Goal: Communication & Community: Answer question/provide support

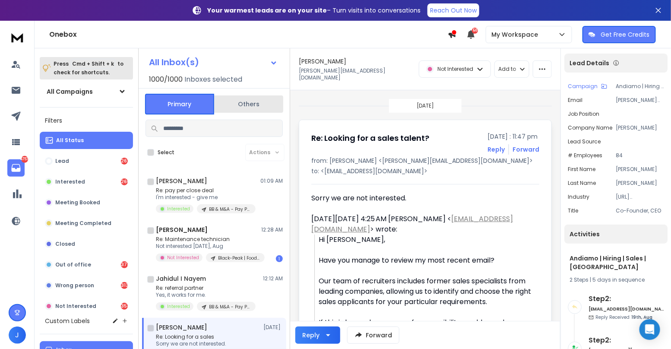
scroll to position [369, 0]
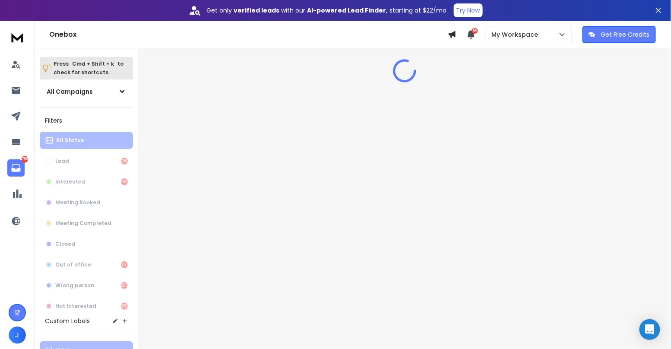
click at [318, 44] on div "Onebox 50 My Workspace Get Free Credits" at bounding box center [335, 35] width 671 height 28
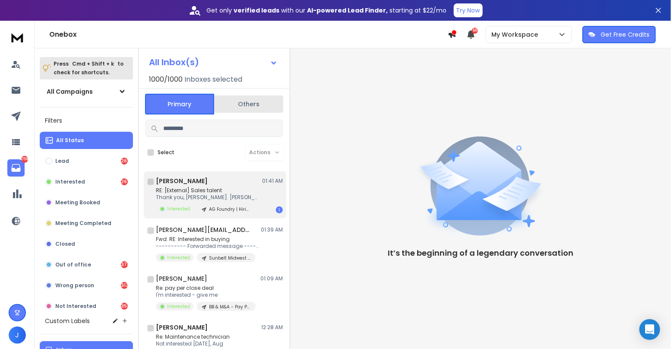
click at [207, 195] on p "Thank you, [PERSON_NAME]. [PERSON_NAME] -" at bounding box center [208, 197] width 104 height 7
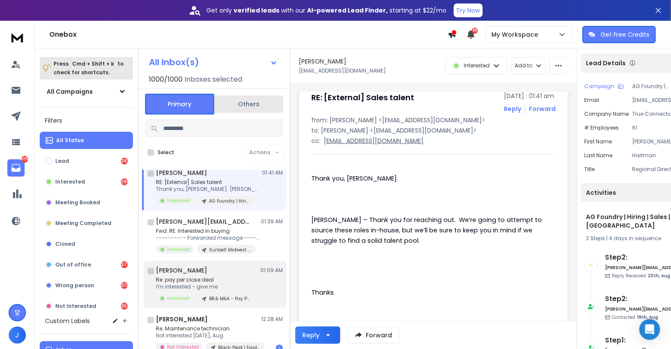
scroll to position [9, 0]
click at [215, 278] on p "Re: pay per close deal" at bounding box center [206, 279] width 100 height 7
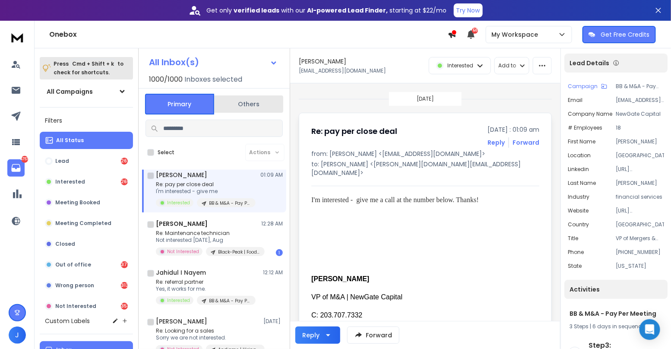
scroll to position [104, 0]
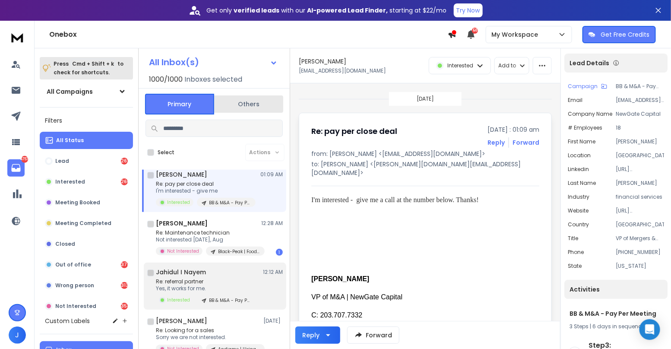
click at [230, 273] on div "Jahidul I Nayem 12:12 AM" at bounding box center [219, 272] width 127 height 9
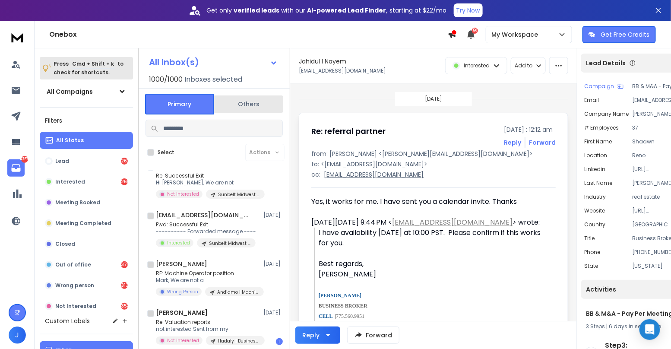
scroll to position [456, 0]
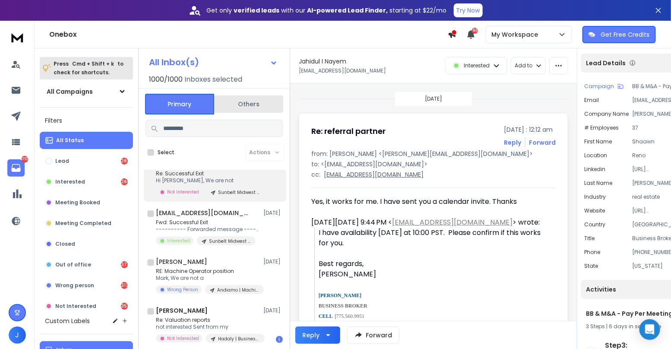
click at [229, 174] on p "Re: Successful Exit" at bounding box center [208, 173] width 104 height 7
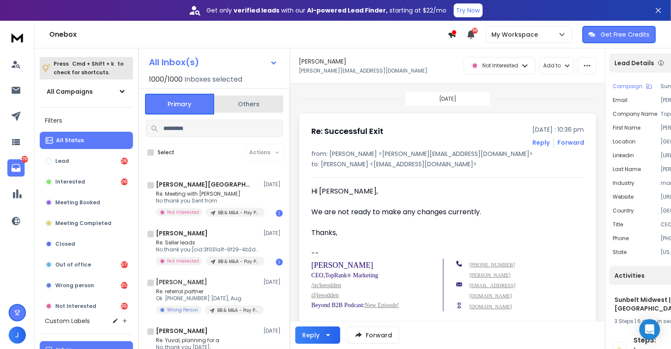
scroll to position [703, 0]
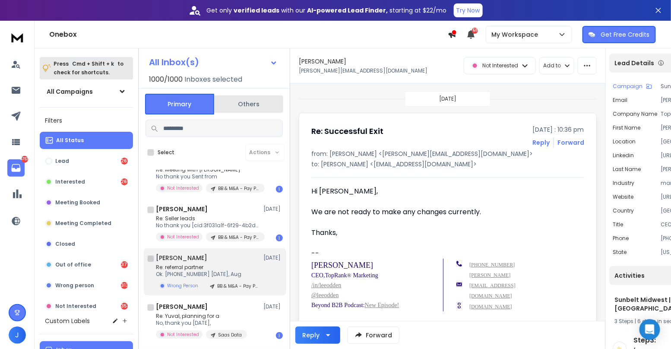
click at [216, 259] on div "[PERSON_NAME] Lands [DATE]" at bounding box center [219, 257] width 127 height 9
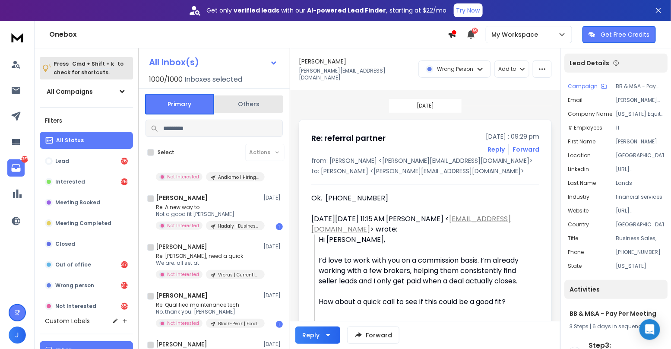
scroll to position [0, 0]
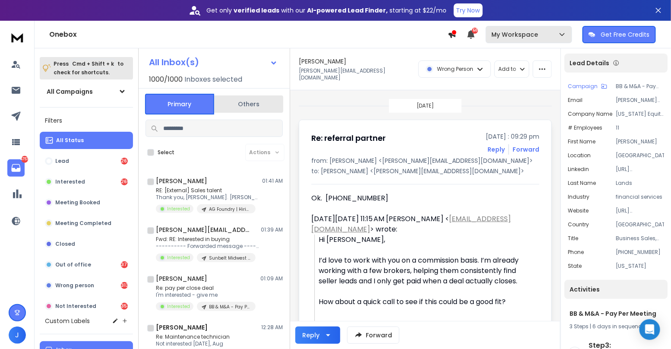
click at [515, 35] on p "My Workspace" at bounding box center [516, 34] width 50 height 9
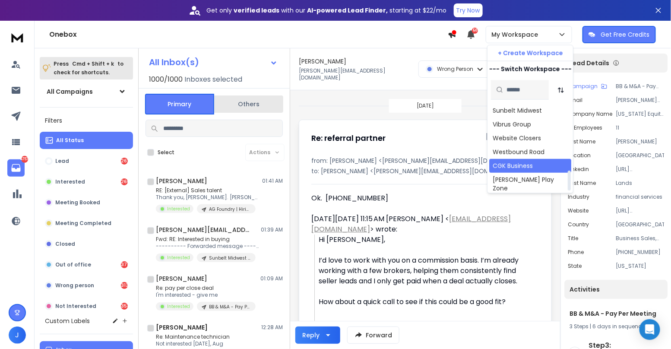
scroll to position [281, 0]
click at [535, 159] on div "CGK Business" at bounding box center [530, 166] width 82 height 14
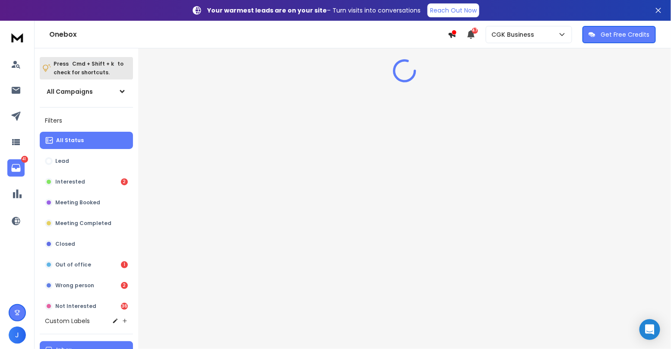
click at [387, 40] on div "Onebox 47 CGK Business Get Free Credits" at bounding box center [335, 35] width 671 height 28
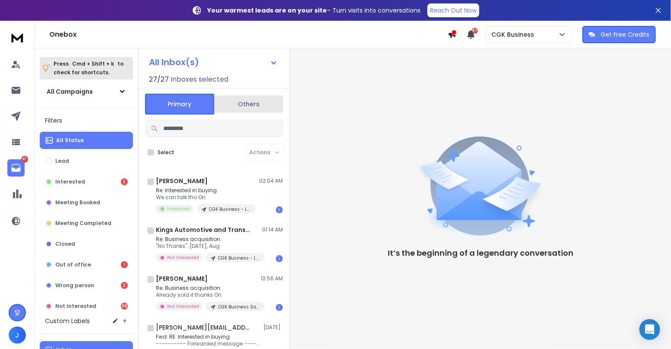
click at [395, 45] on div "Onebox 47 CGK Business Get Free Credits" at bounding box center [335, 35] width 671 height 28
click at [17, 193] on icon at bounding box center [17, 193] width 9 height 9
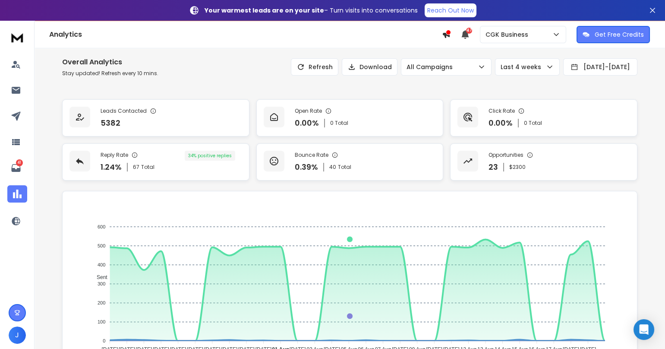
click at [369, 38] on h1 "Analytics" at bounding box center [245, 34] width 393 height 10
click at [199, 79] on div "Overall Analytics Stay updated! Refresh every 10 mins. Refresh Download All Cam…" at bounding box center [349, 69] width 575 height 25
click at [203, 67] on div "Overall Analytics Stay updated! Refresh every 10 mins. Refresh Download All Cam…" at bounding box center [349, 67] width 575 height 20
click at [17, 169] on icon at bounding box center [15, 168] width 9 height 8
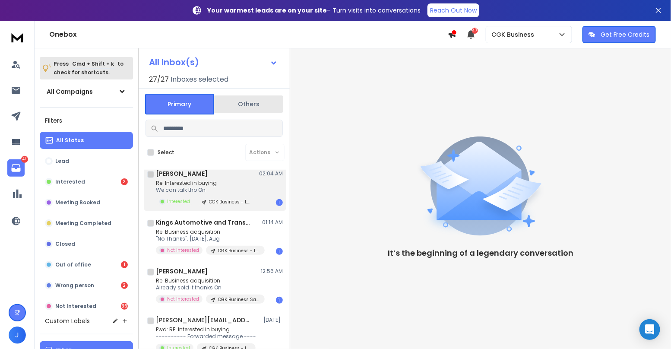
scroll to position [8, 0]
click at [227, 194] on div "Re: Interested in buying We can talk tho On Interested CGK Business - Local Biz…" at bounding box center [206, 192] width 100 height 26
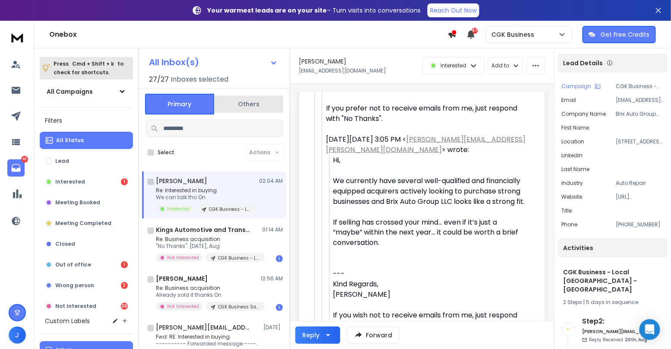
scroll to position [483, 0]
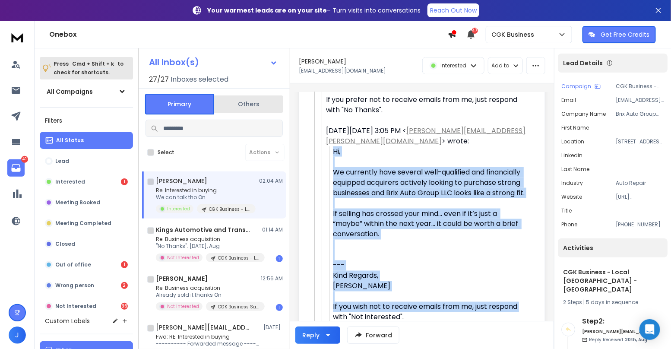
drag, startPoint x: 334, startPoint y: 144, endPoint x: 537, endPoint y: 296, distance: 254.6
click at [537, 296] on div "Re: Interested in buying 20 August 2025 : 02:04 am Reply Forward from: William …" at bounding box center [422, 89] width 246 height 920
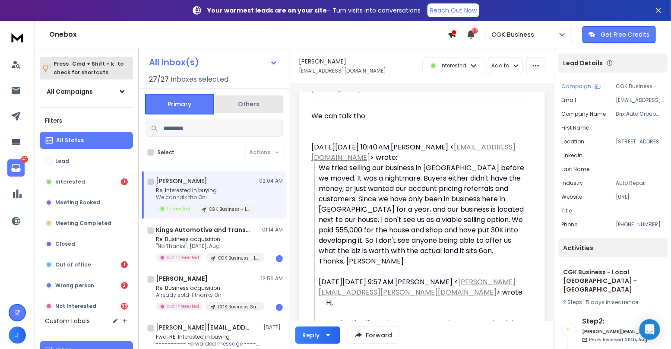
scroll to position [0, 0]
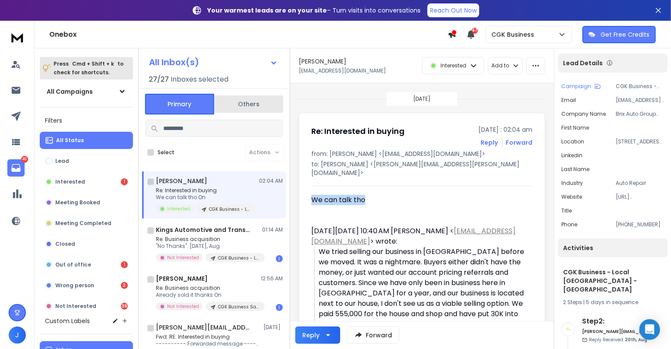
drag, startPoint x: 325, startPoint y: 194, endPoint x: 312, endPoint y: 193, distance: 13.8
click at [312, 195] on div "We can talk tho" at bounding box center [418, 205] width 214 height 21
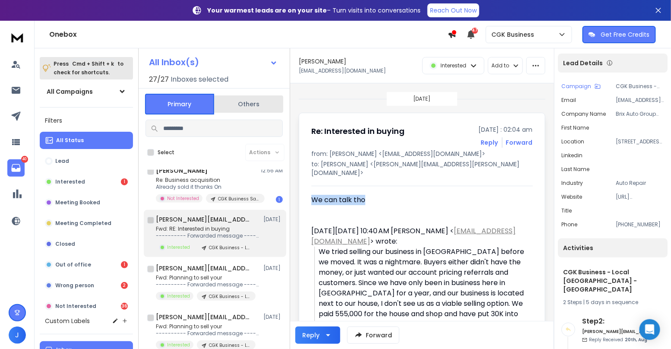
scroll to position [109, 0]
click at [206, 230] on p "Fwd: RE: Interested in buying" at bounding box center [208, 227] width 104 height 7
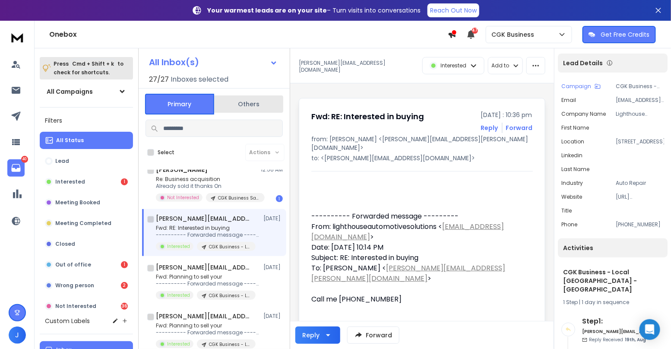
scroll to position [119, 0]
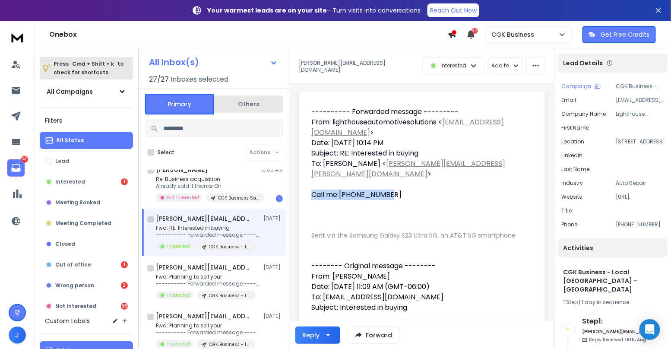
drag, startPoint x: 397, startPoint y: 176, endPoint x: 298, endPoint y: 175, distance: 98.8
click at [298, 175] on div "Yesterday Fwd: RE: Interested in buying 19 August 2025 : 10:36 pm Reply Forward…" at bounding box center [422, 251] width 264 height 556
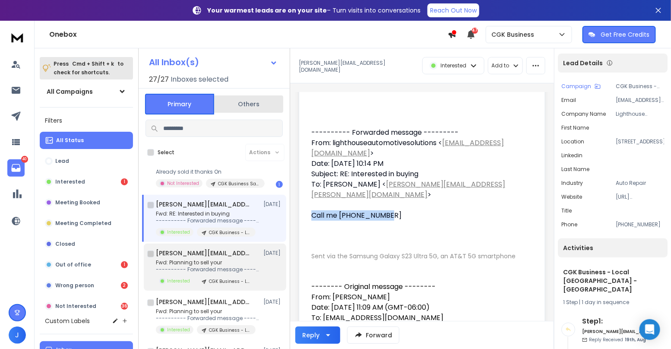
scroll to position [123, 0]
click at [210, 260] on p "Fwd: Planning to sell your" at bounding box center [208, 262] width 104 height 7
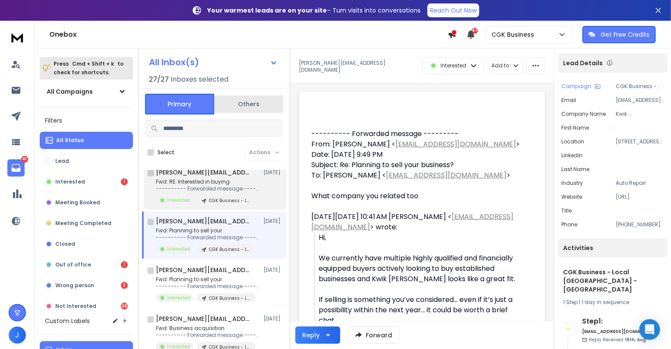
scroll to position [191, 0]
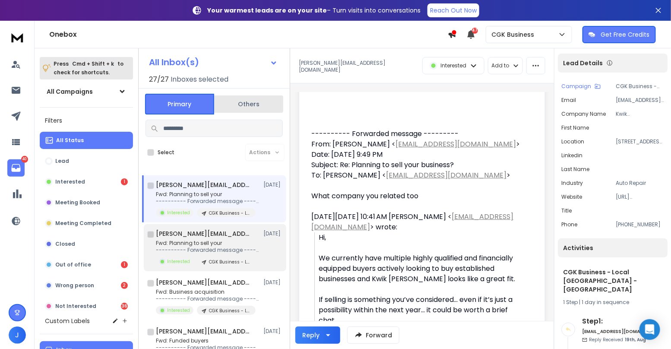
click at [206, 257] on div "CGK Business - Local Biz - TX" at bounding box center [226, 261] width 59 height 9
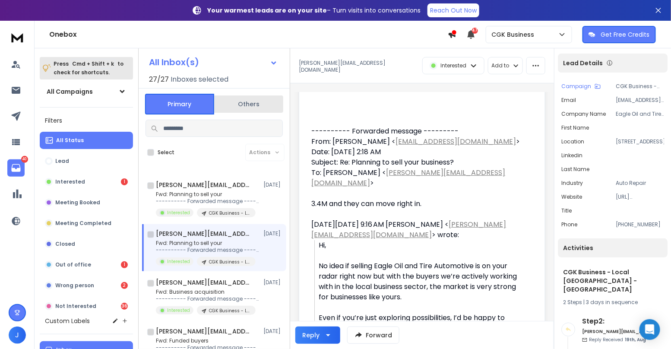
scroll to position [107, 0]
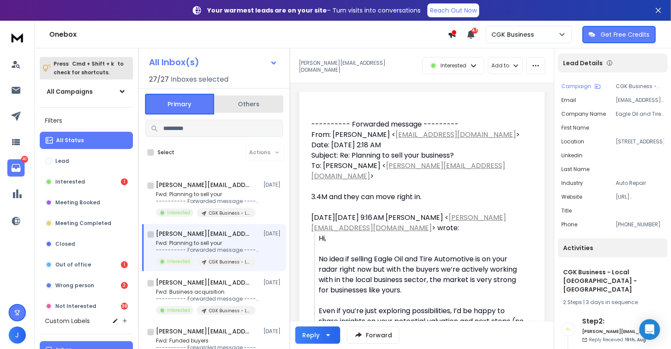
drag, startPoint x: 435, startPoint y: 179, endPoint x: 297, endPoint y: 177, distance: 138.1
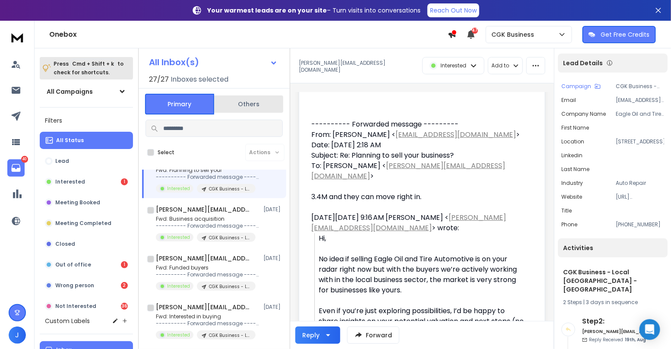
scroll to position [272, 0]
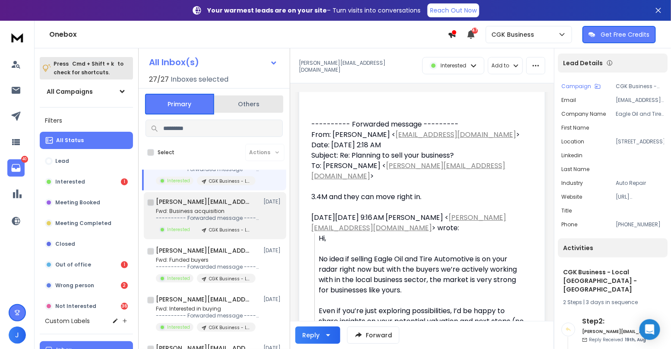
click at [233, 208] on p "Fwd: Business acquisition" at bounding box center [208, 211] width 104 height 7
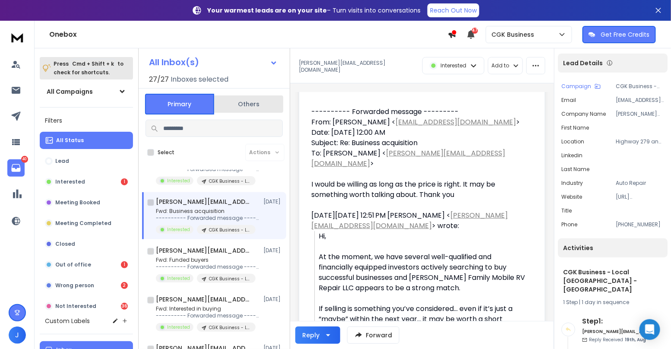
scroll to position [120, 0]
drag, startPoint x: 469, startPoint y: 177, endPoint x: 307, endPoint y: 163, distance: 162.5
click at [307, 163] on div "Fwd: Business acquisition 19 August 2025 : 01:23 am Reply Forward from: Derik <…" at bounding box center [422, 235] width 246 height 485
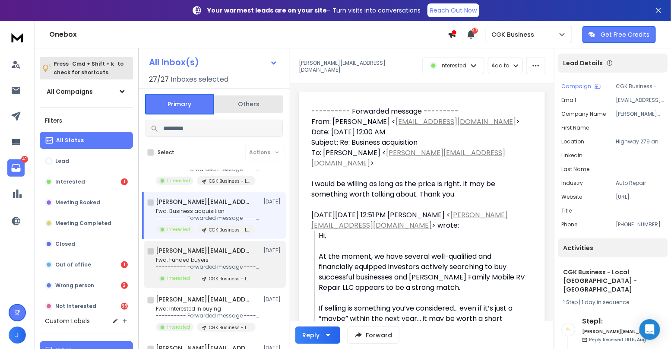
scroll to position [332, 0]
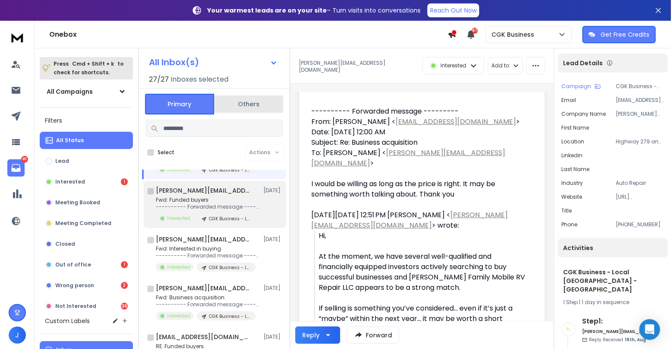
click at [234, 202] on p "Fwd: Funded buyers" at bounding box center [208, 199] width 104 height 7
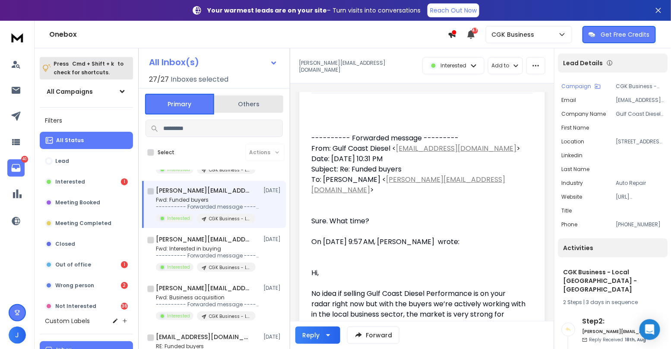
scroll to position [104, 0]
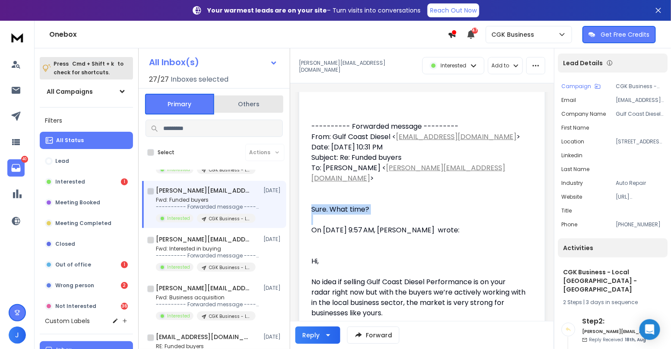
drag, startPoint x: 407, startPoint y: 206, endPoint x: 310, endPoint y: 203, distance: 97.1
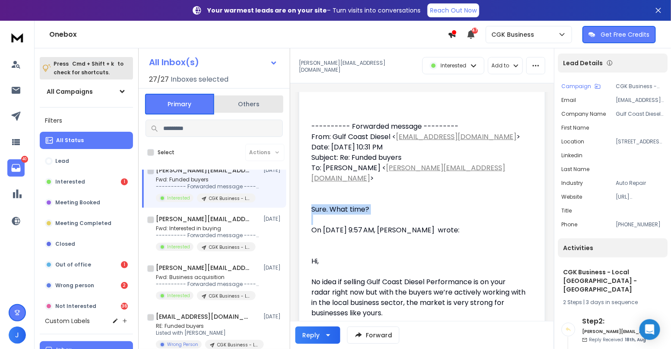
scroll to position [389, 0]
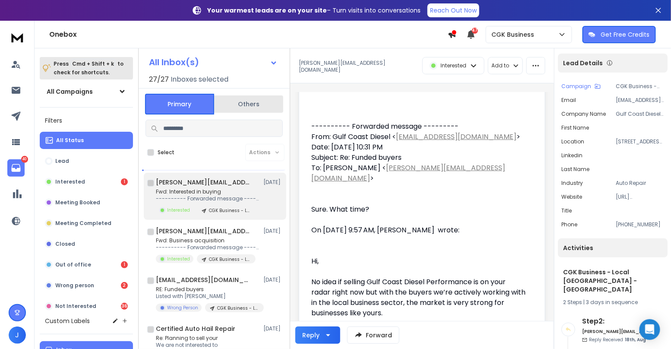
click at [234, 199] on p "---------- Forwarded message --------- From: Fix-A-Dent" at bounding box center [208, 198] width 104 height 7
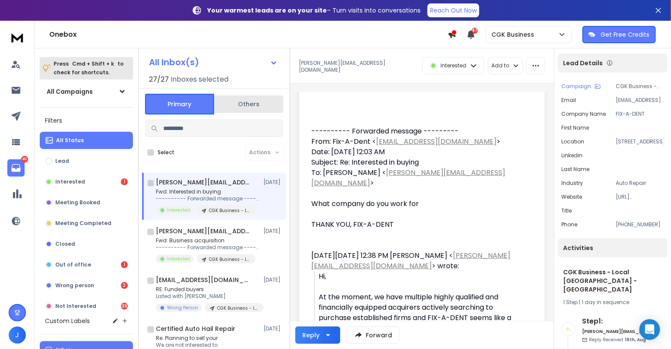
scroll to position [111, 0]
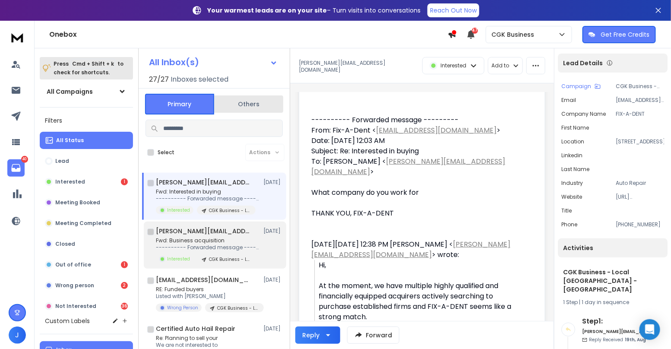
click at [217, 244] on p "---------- Forwarded message --------- From: <eaglepearland@gmail.com" at bounding box center [208, 247] width 104 height 7
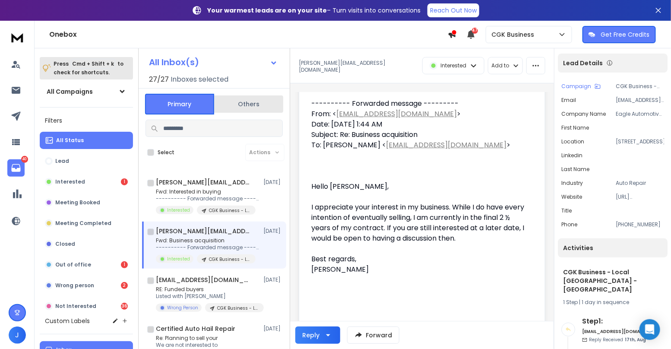
scroll to position [127, 0]
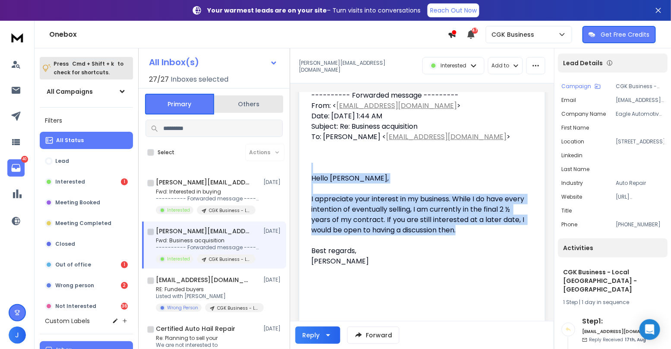
drag, startPoint x: 474, startPoint y: 231, endPoint x: 310, endPoint y: 211, distance: 165.7
click at [295, 168] on div "Yesterday Fwd: Business acquisition 19 August 2025 : 01:21 am Reply Forward fro…" at bounding box center [422, 265] width 264 height 600
drag, startPoint x: 355, startPoint y: 242, endPoint x: 314, endPoint y: 165, distance: 87.1
click at [314, 165] on div "---------- Forwarded message --------- From: < eaglepearland@gmail.com > Date: …" at bounding box center [421, 306] width 221 height 494
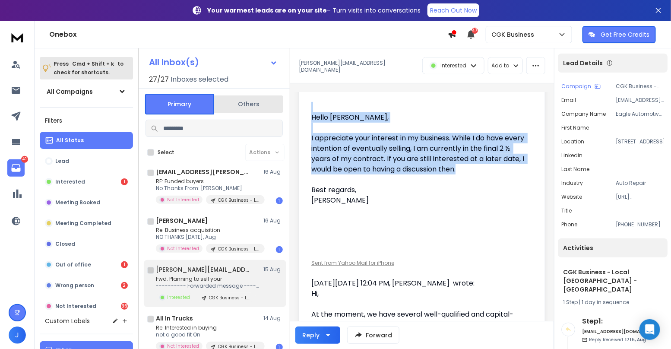
scroll to position [741, 0]
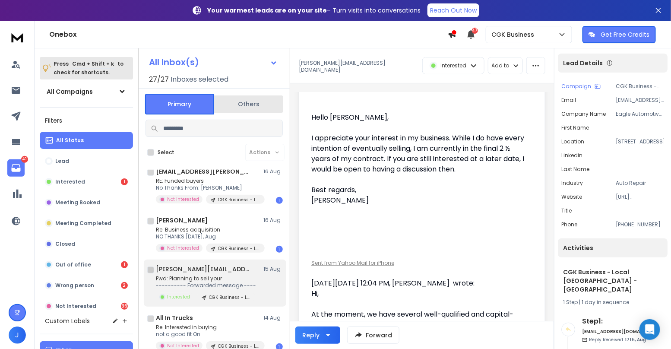
click at [211, 273] on div "derik@cgkbusinesssales.com 15 Aug Fwd: Planning to sell your ---------- Forward…" at bounding box center [219, 283] width 127 height 37
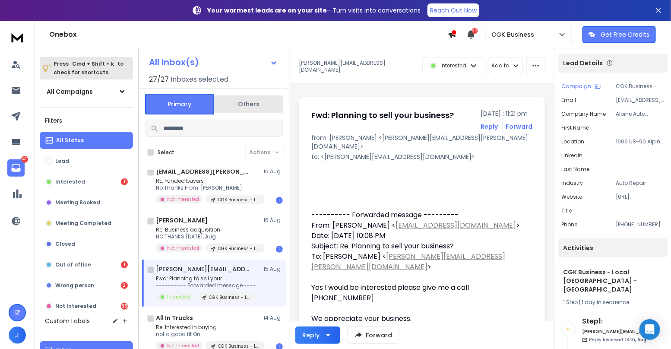
scroll to position [59, 0]
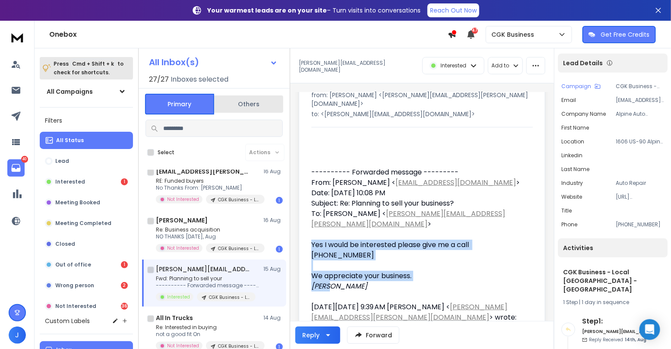
drag, startPoint x: 347, startPoint y: 256, endPoint x: 311, endPoint y: 225, distance: 46.8
click at [311, 240] on div "Yes I would be interested please give me a call 432-294-2852 We appreciate your…" at bounding box center [418, 266] width 214 height 52
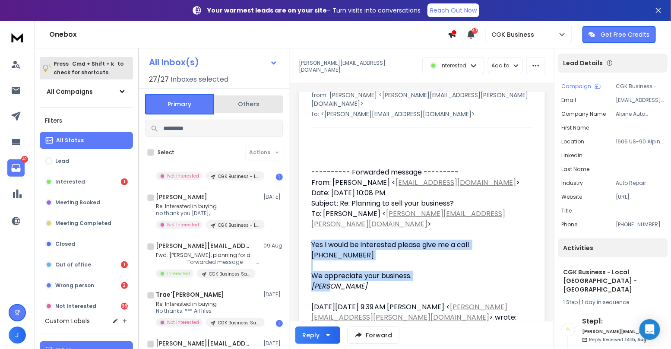
scroll to position [1034, 0]
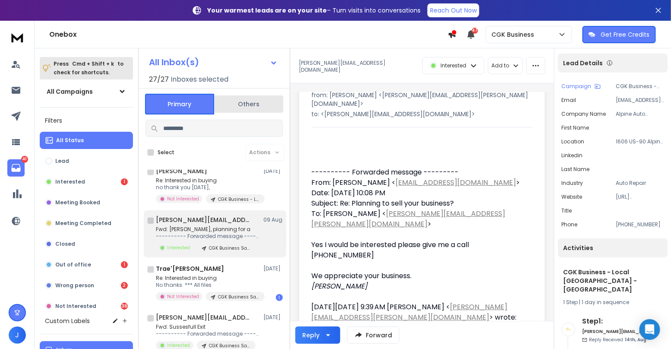
click at [214, 231] on p "Fwd: Kurt, planning for a" at bounding box center [208, 229] width 104 height 7
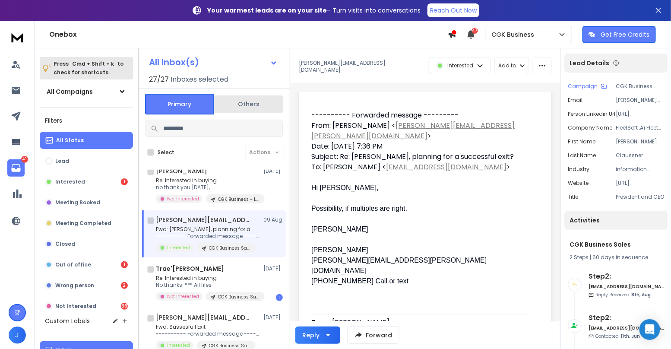
scroll to position [117, 0]
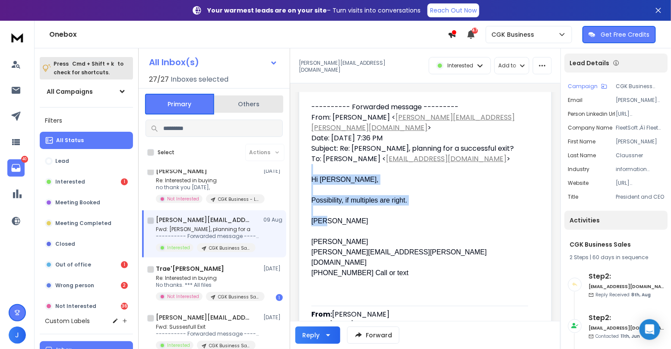
drag, startPoint x: 329, startPoint y: 210, endPoint x: 305, endPoint y: 161, distance: 53.8
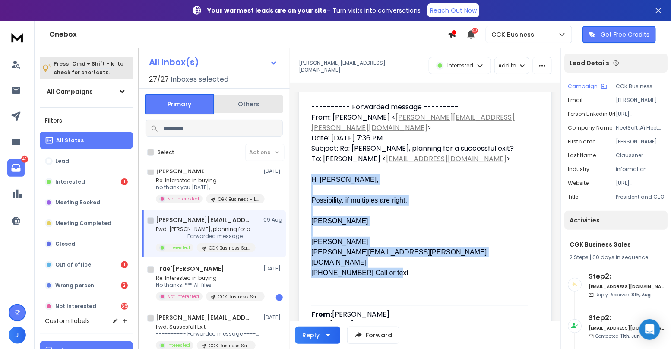
drag, startPoint x: 396, startPoint y: 253, endPoint x: 301, endPoint y: 169, distance: 127.5
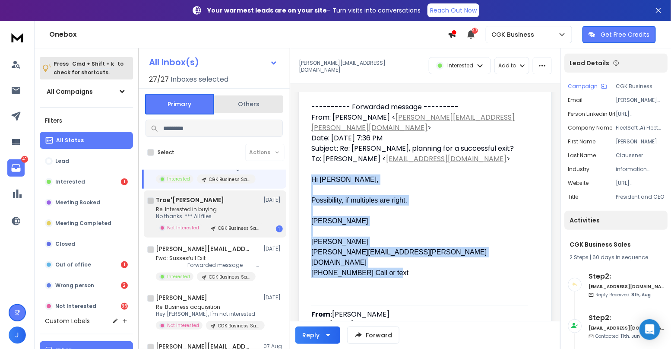
scroll to position [1114, 0]
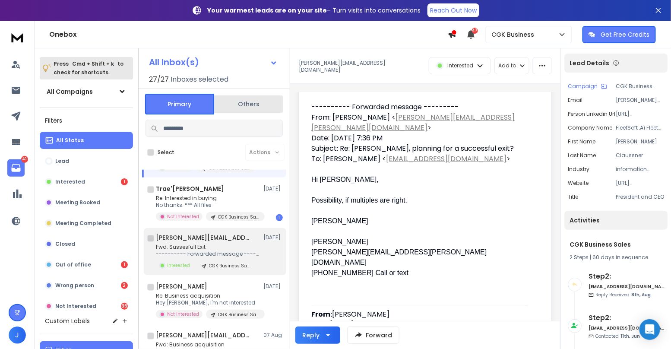
click at [217, 252] on p "---------- Forwarded message --------- From: Chirag" at bounding box center [208, 253] width 104 height 7
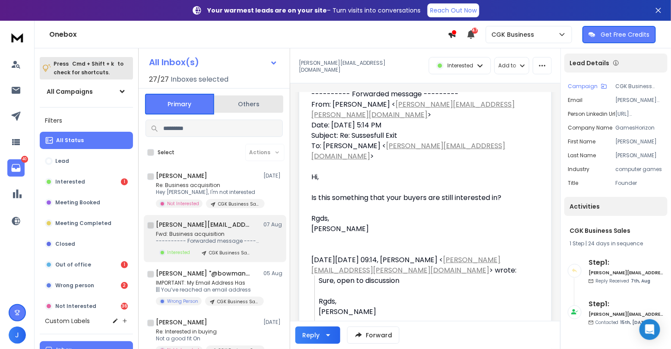
scroll to position [1229, 0]
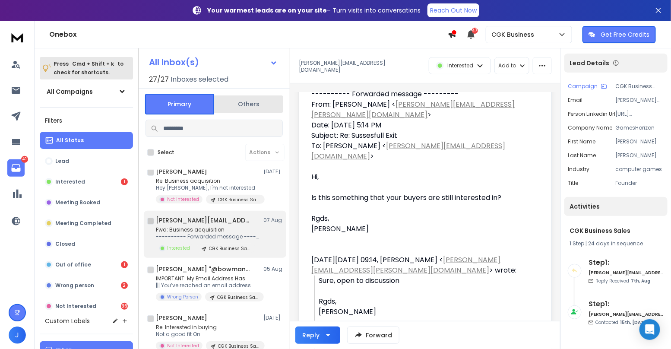
click at [204, 231] on p "Fwd: Business acquisition" at bounding box center [208, 229] width 104 height 7
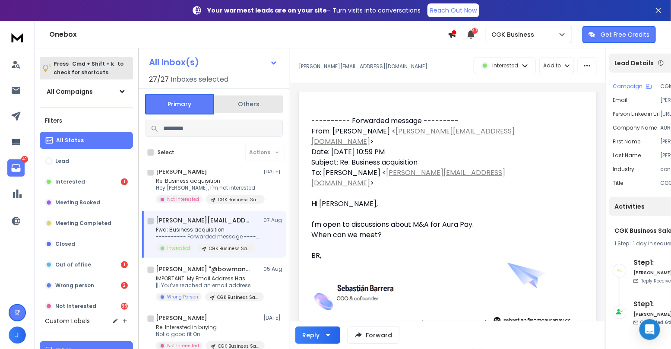
scroll to position [109, 0]
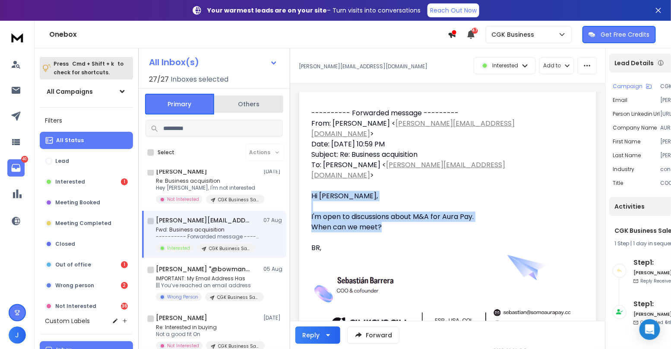
drag, startPoint x: 395, startPoint y: 211, endPoint x: 305, endPoint y: 173, distance: 97.5
click at [305, 173] on div "Fwd: Business acquisition 7 August 2025 : 01:26 am Reply Forward from: Derik <d…" at bounding box center [448, 308] width 298 height 611
click at [336, 201] on div at bounding box center [437, 206] width 252 height 10
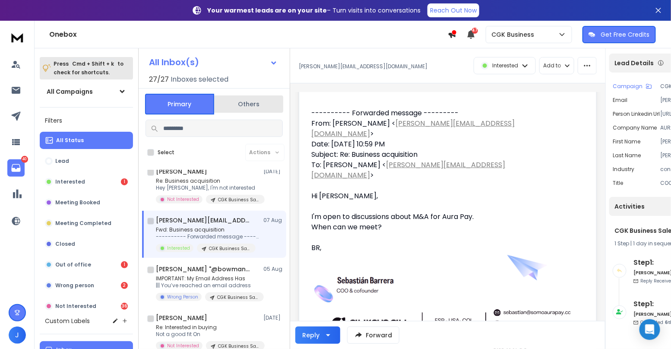
click at [383, 50] on div "derik@cgkbusinesssales.com Interested Add to Interested Add to" at bounding box center [447, 65] width 315 height 35
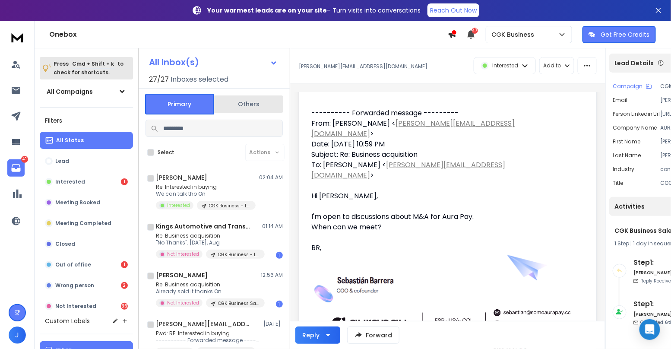
scroll to position [0, 0]
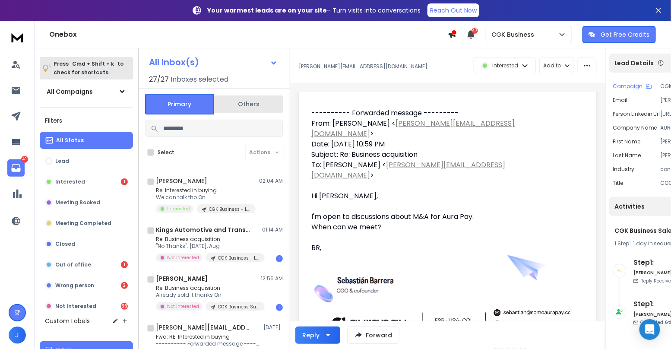
click at [362, 44] on div "Onebox 47 CGK Business Get Free Credits" at bounding box center [335, 35] width 671 height 28
click at [381, 43] on div "Onebox 47 CGK Business Get Free Credits" at bounding box center [335, 35] width 671 height 28
